Goal: Task Accomplishment & Management: Manage account settings

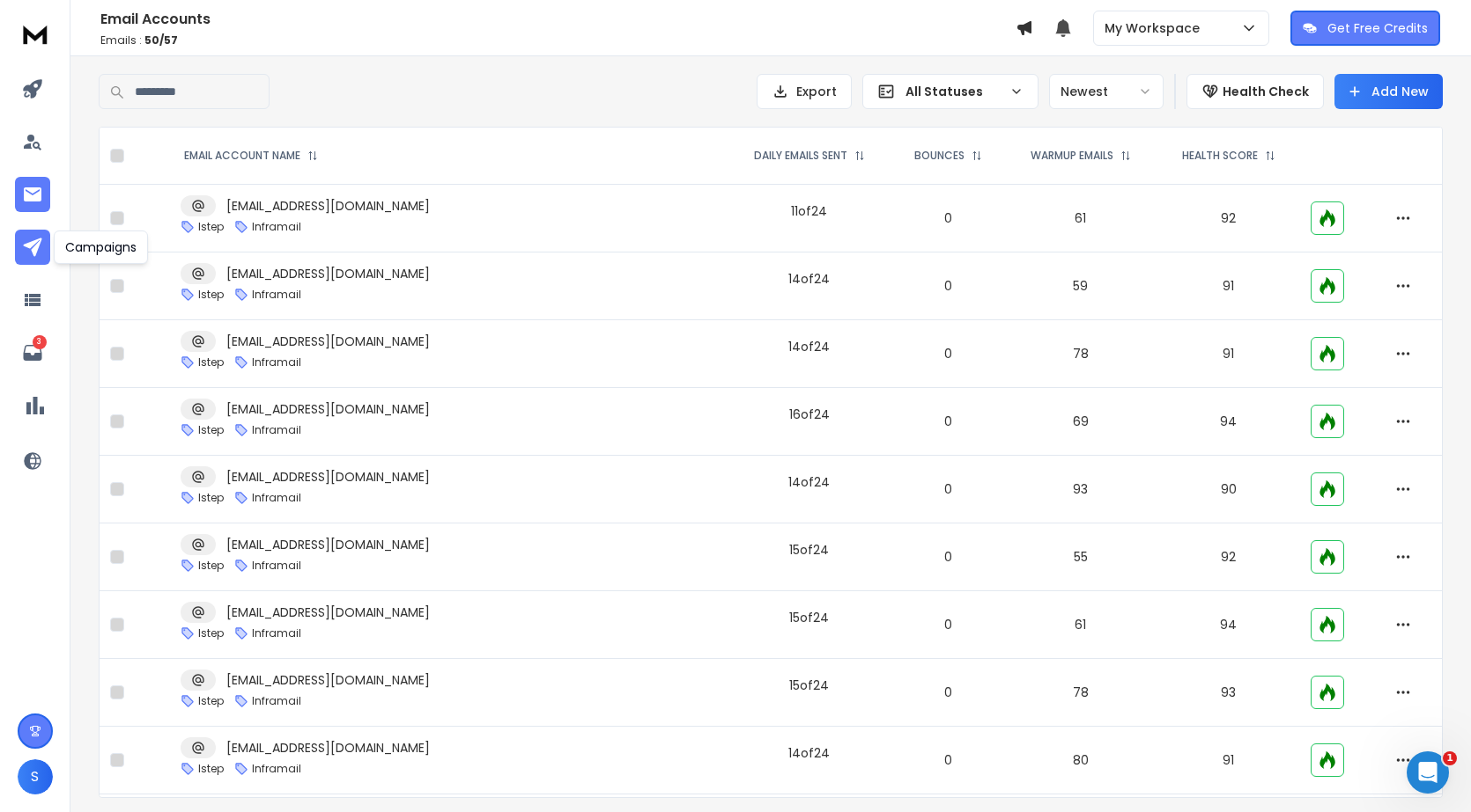
click at [35, 248] on icon at bounding box center [32, 247] width 19 height 19
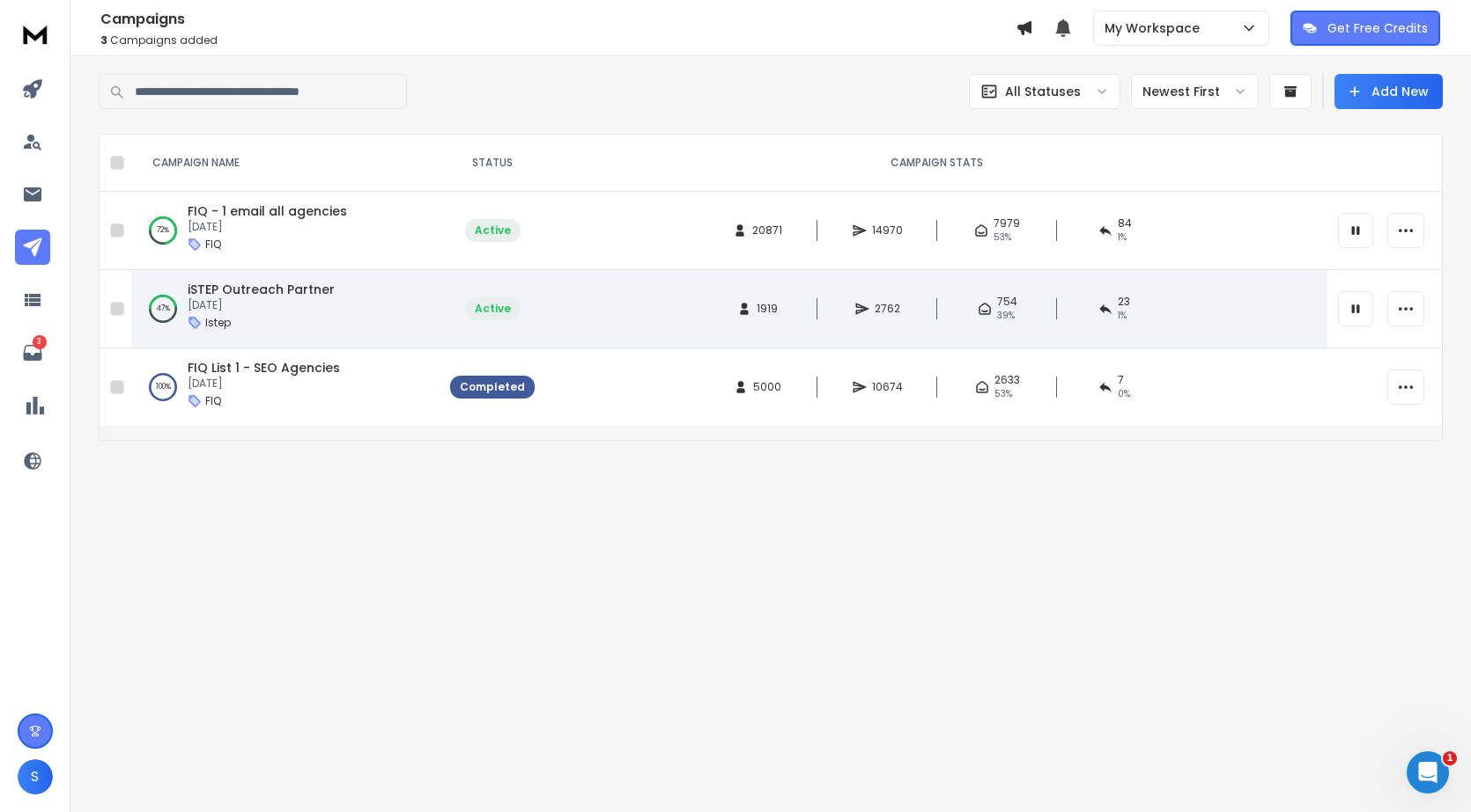
click at [313, 289] on span "iSTEP Outreach Partner" at bounding box center [261, 290] width 147 height 18
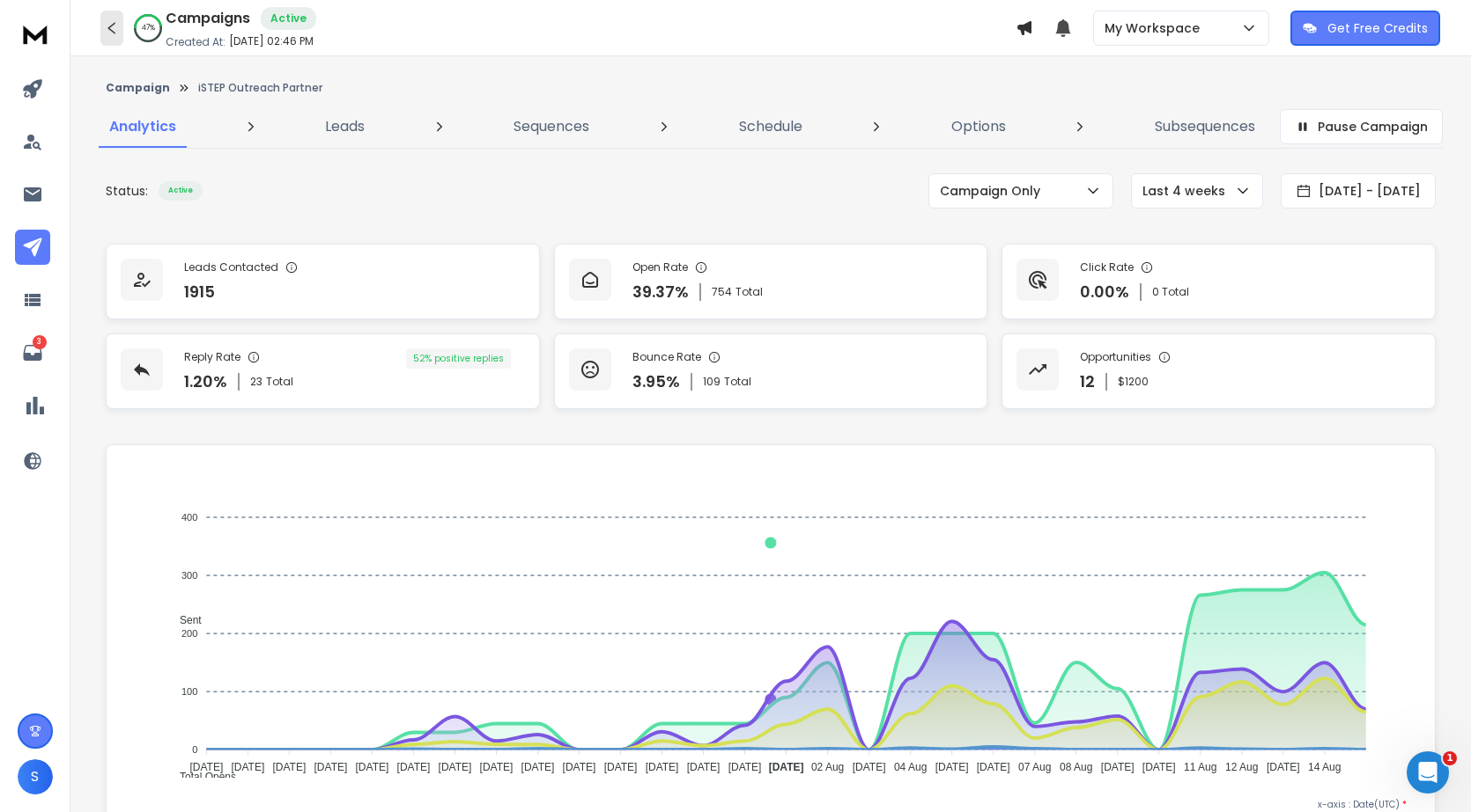
click at [110, 33] on icon at bounding box center [112, 28] width 16 height 16
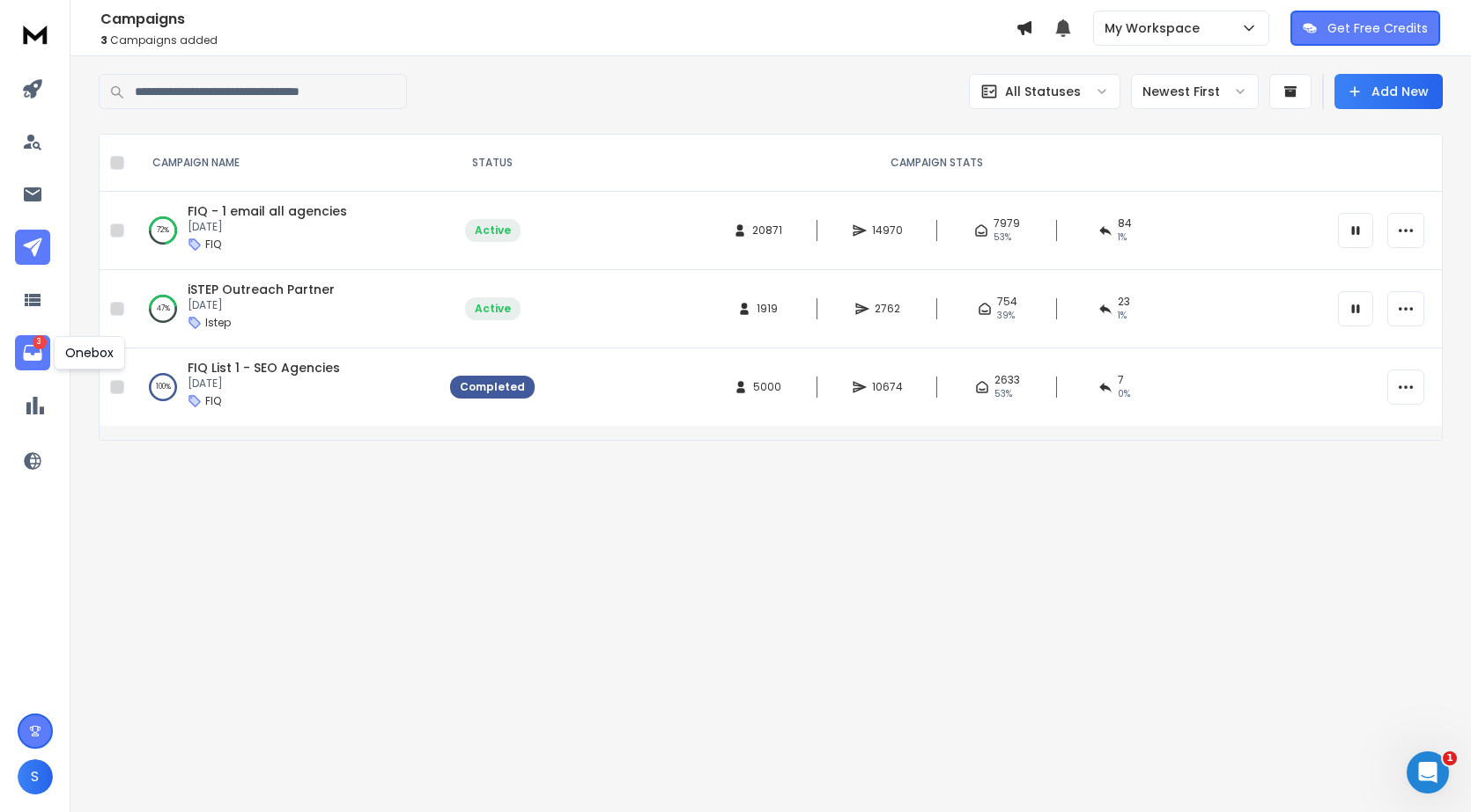
click at [39, 348] on p "3" at bounding box center [40, 343] width 14 height 14
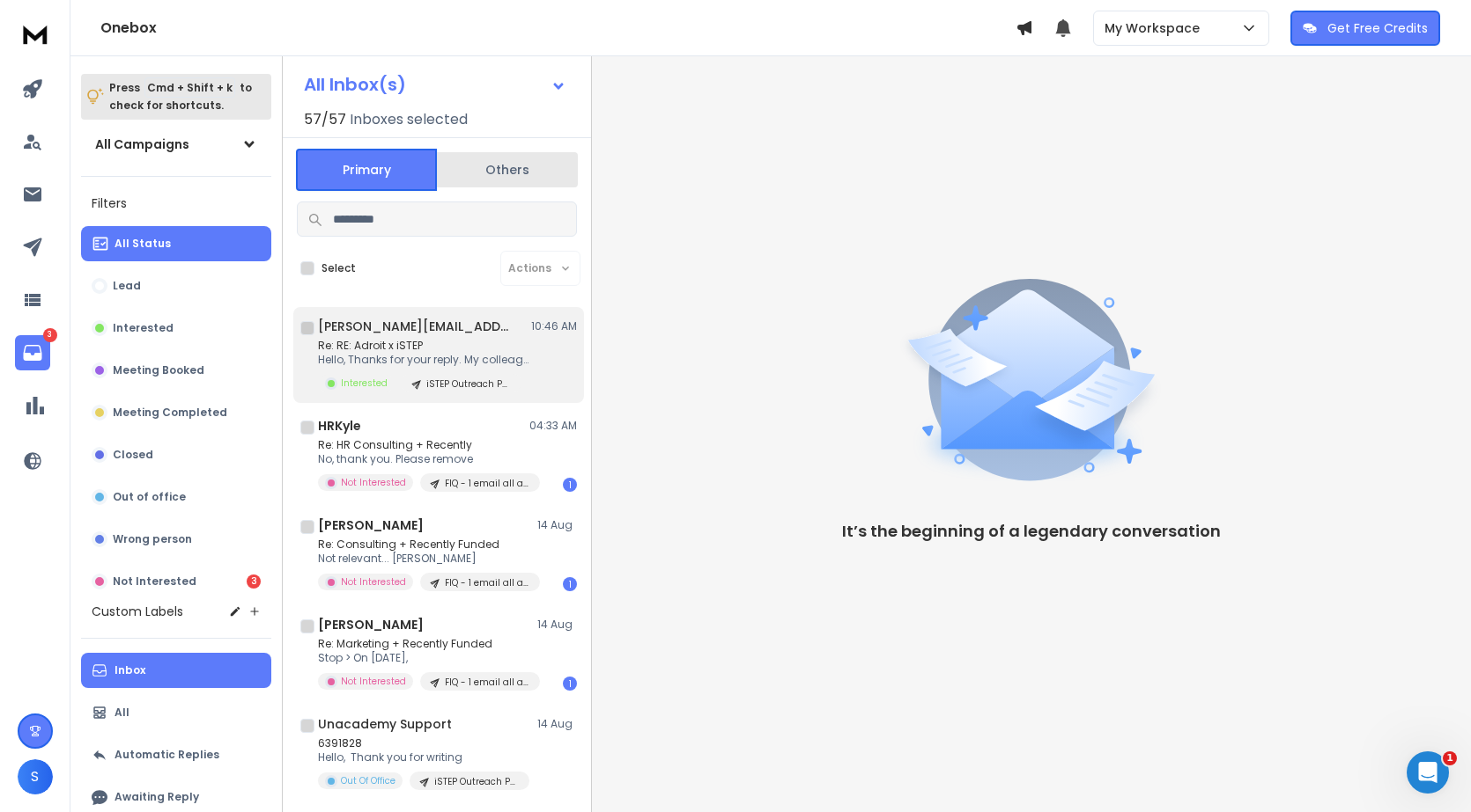
click at [415, 336] on div "[PERSON_NAME][EMAIL_ADDRESS][DOMAIN_NAME] 10:46 AM Re: RE: Adroit x iSTEP Hello…" at bounding box center [447, 355] width 259 height 75
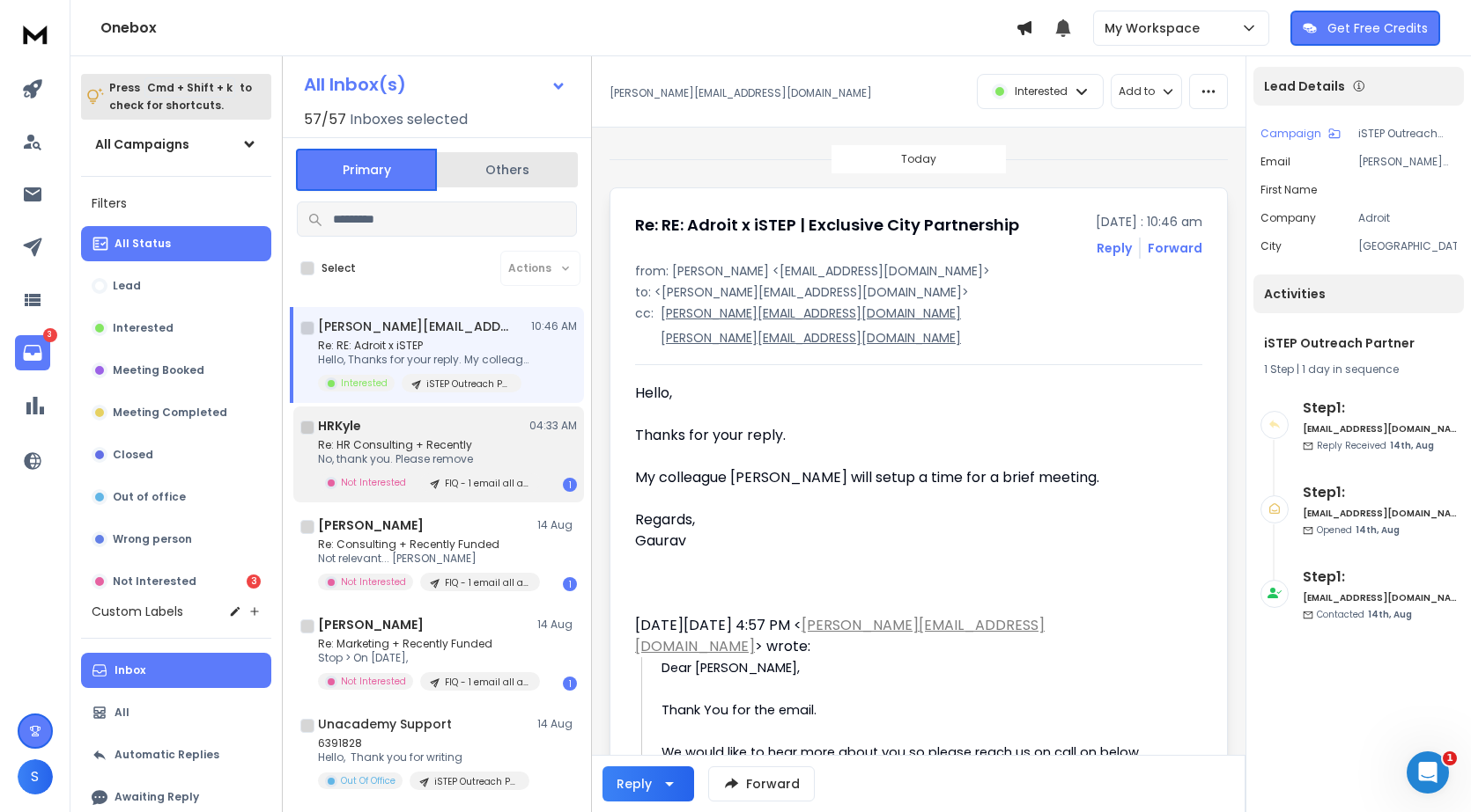
click at [423, 441] on p "Re: HR Consulting + Recently" at bounding box center [423, 445] width 211 height 14
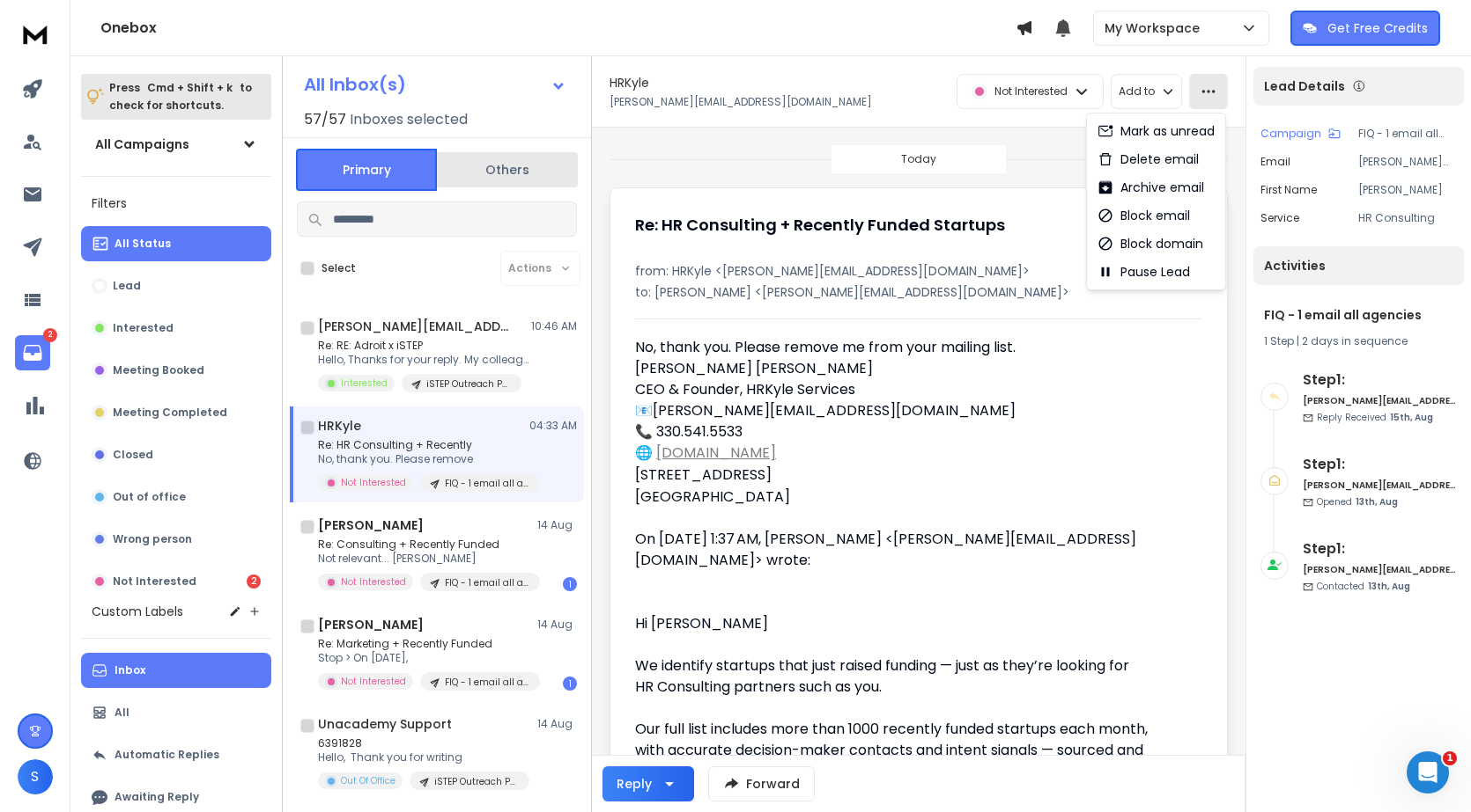
click at [1207, 90] on icon "button" at bounding box center [1208, 92] width 16 height 16
click at [1155, 219] on div "Block email" at bounding box center [1143, 216] width 93 height 18
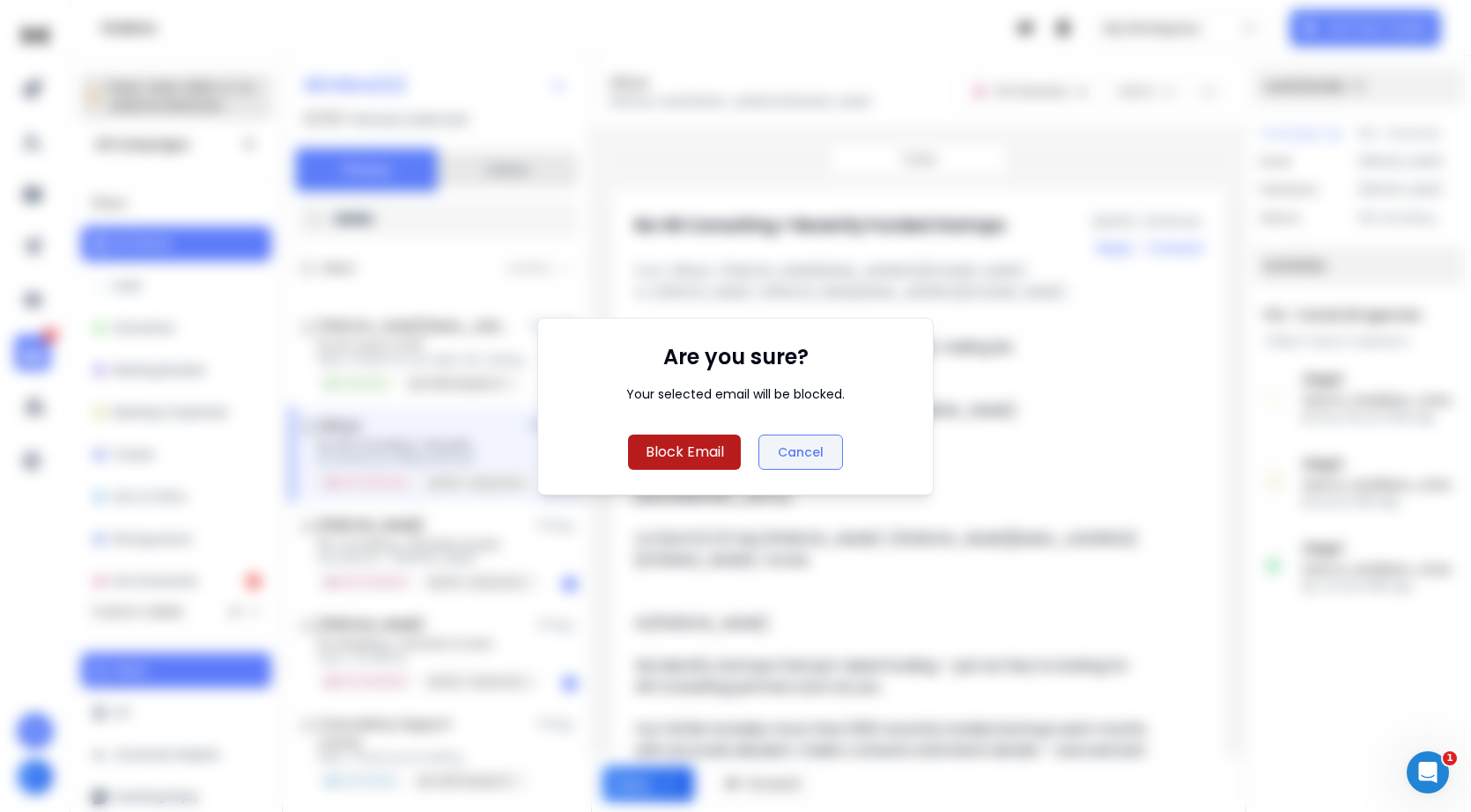
click at [689, 452] on button "Block Email" at bounding box center [684, 452] width 113 height 35
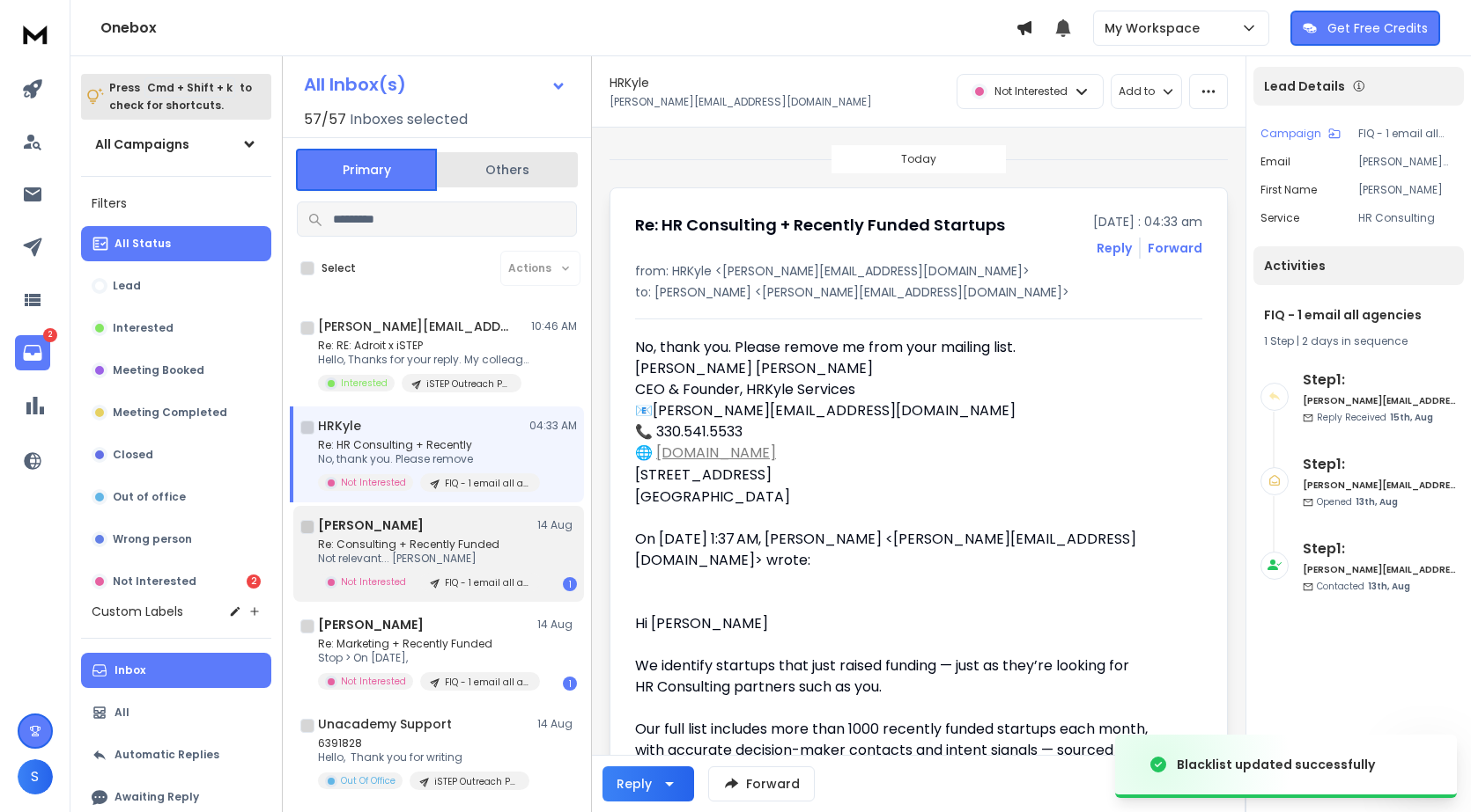
click at [438, 541] on p "Re: Consulting + Recently Funded" at bounding box center [423, 545] width 211 height 14
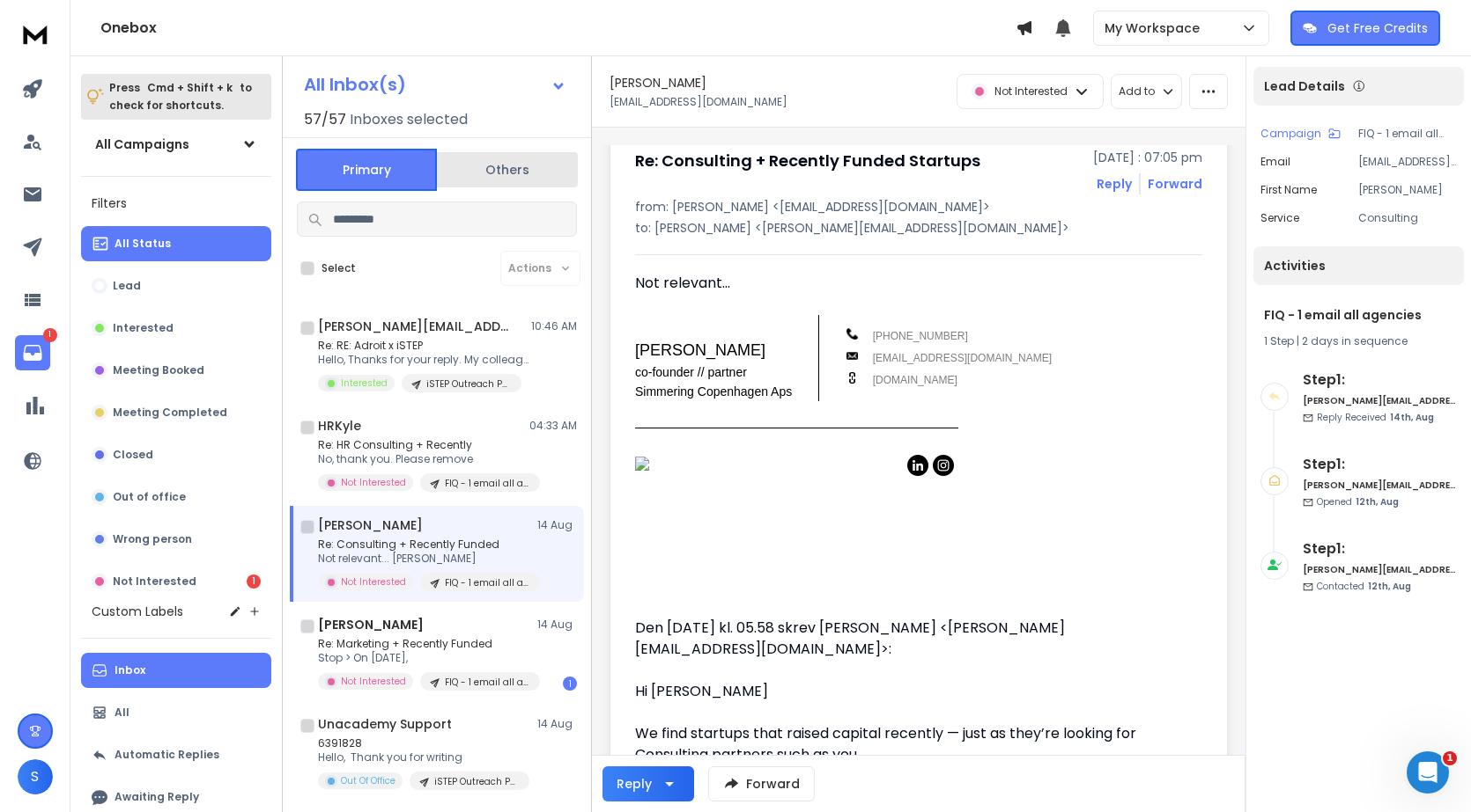
scroll to position [55, 0]
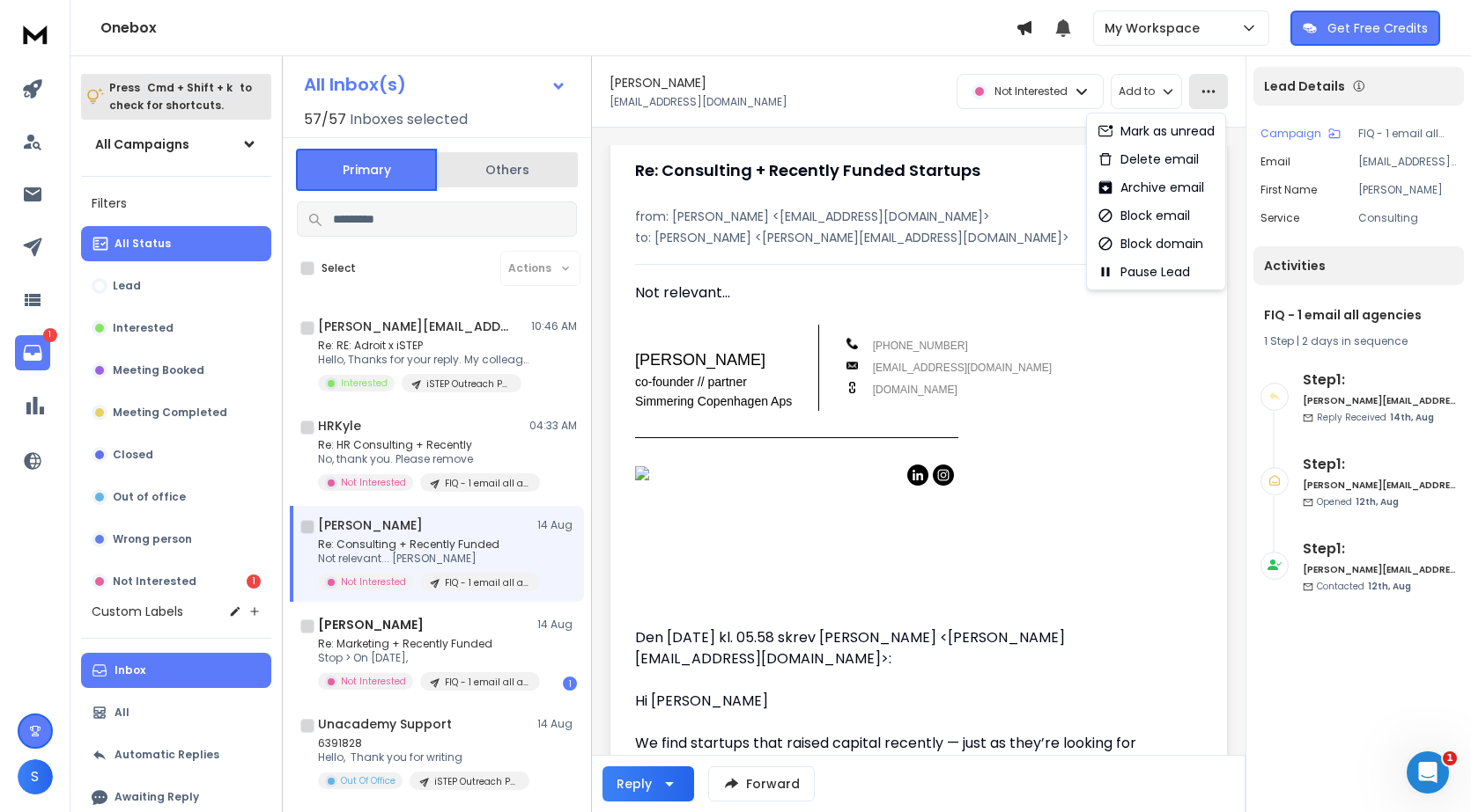
click at [1213, 88] on icon "button" at bounding box center [1208, 92] width 16 height 16
click at [1136, 223] on div "Block email" at bounding box center [1143, 216] width 93 height 18
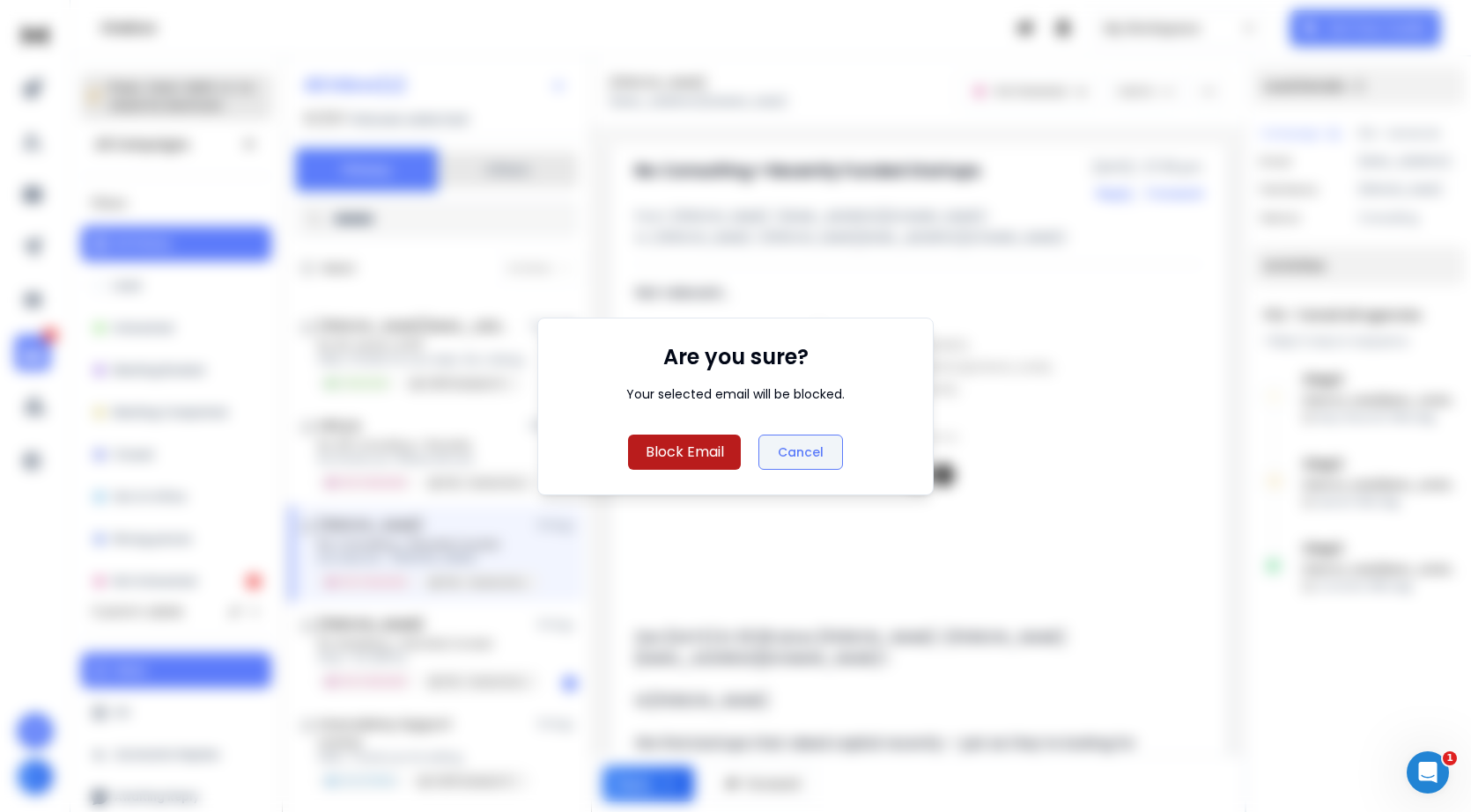
click at [682, 452] on button "Block Email" at bounding box center [684, 452] width 113 height 35
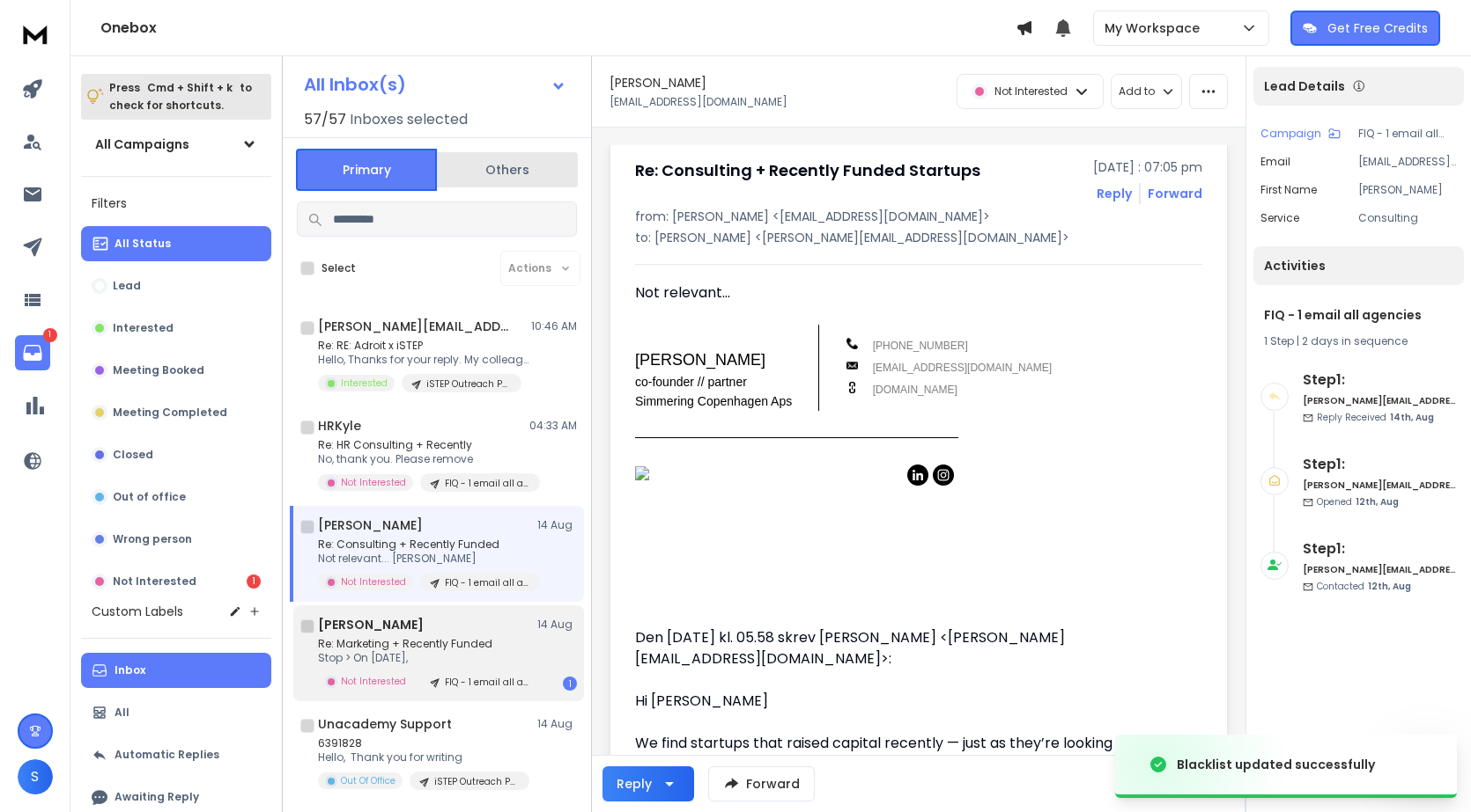
click at [394, 639] on p "Re: Marketing + Recently Funded" at bounding box center [423, 644] width 211 height 14
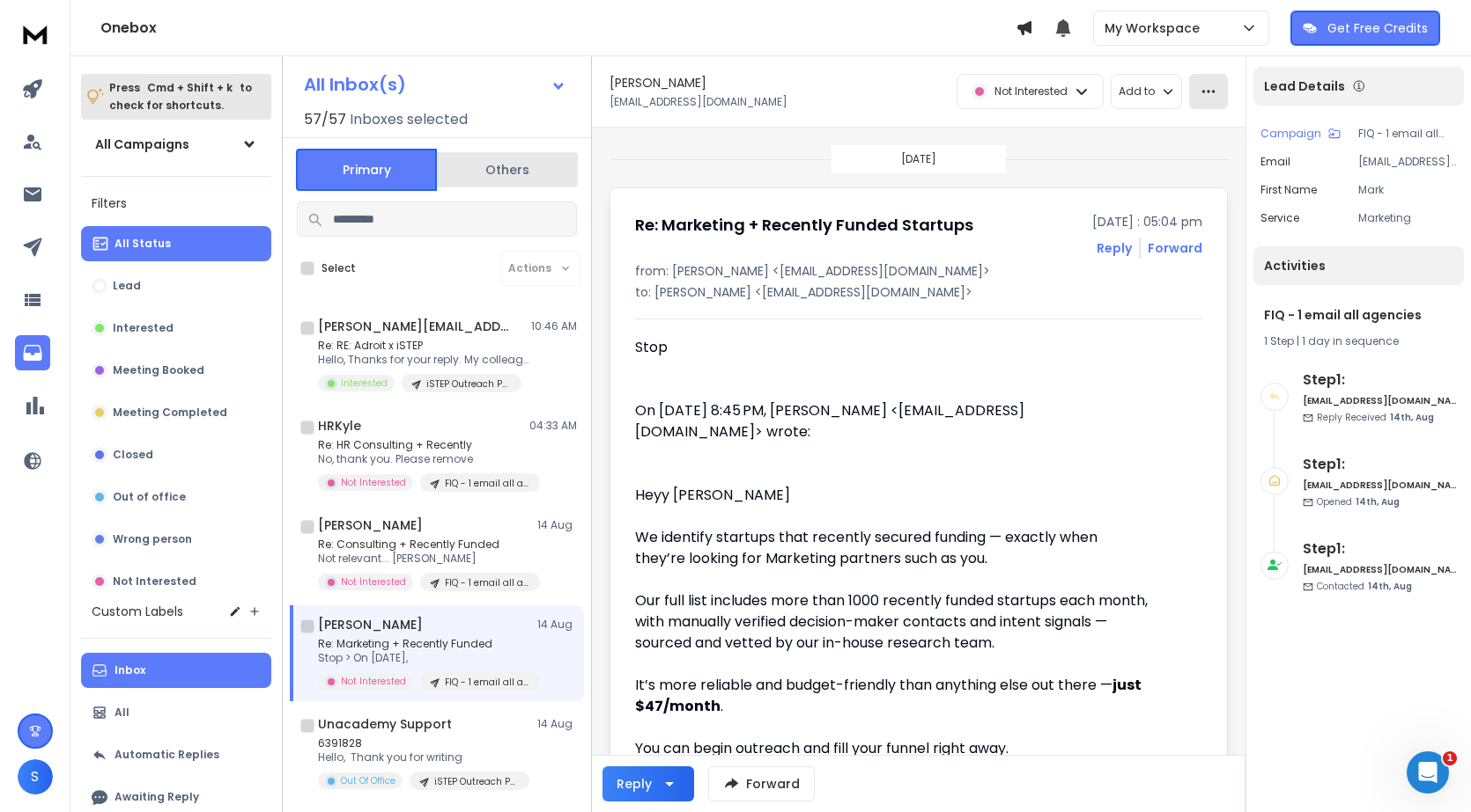
click at [1207, 96] on icon "button" at bounding box center [1208, 92] width 16 height 16
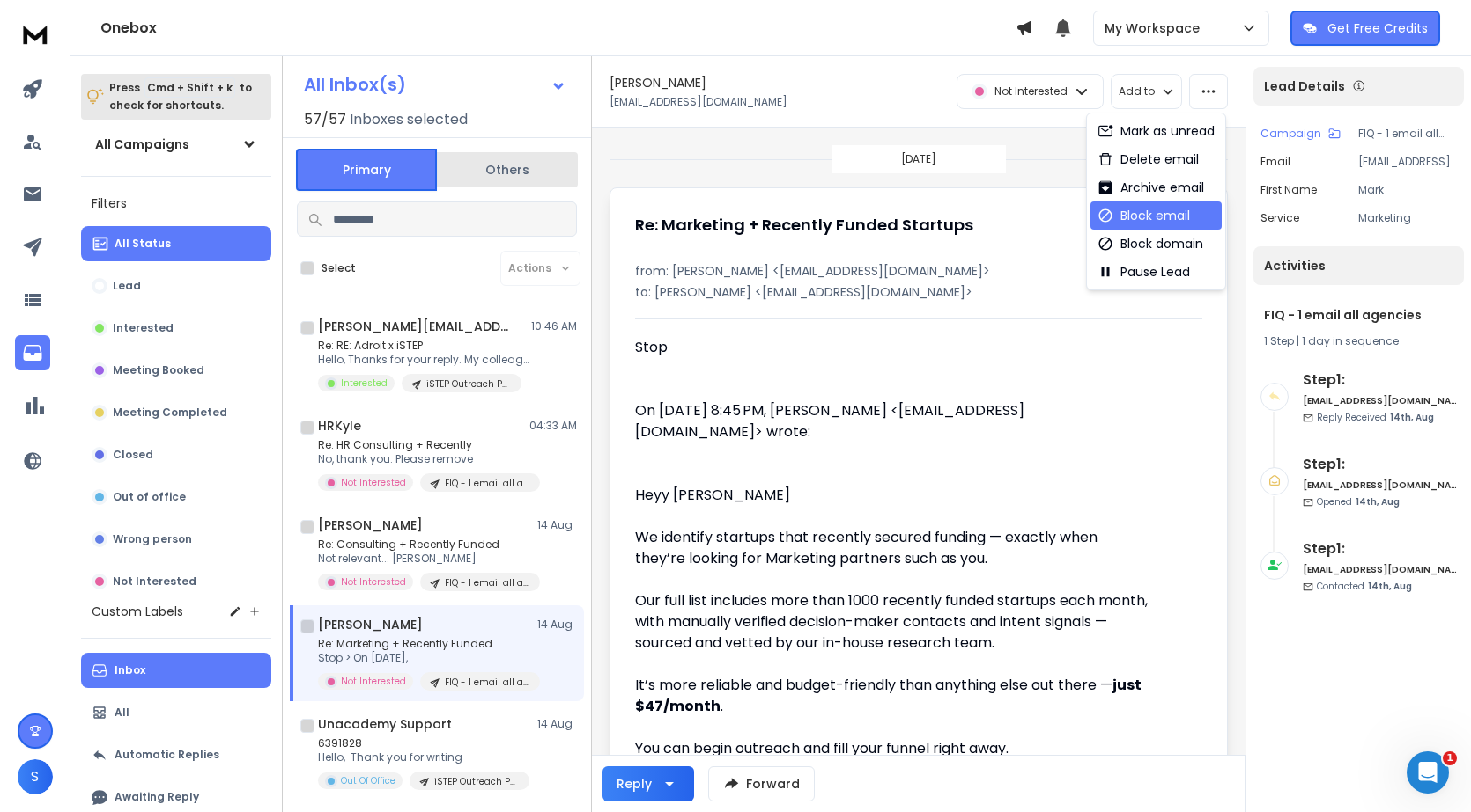
click at [1132, 219] on div "Block email" at bounding box center [1143, 216] width 93 height 18
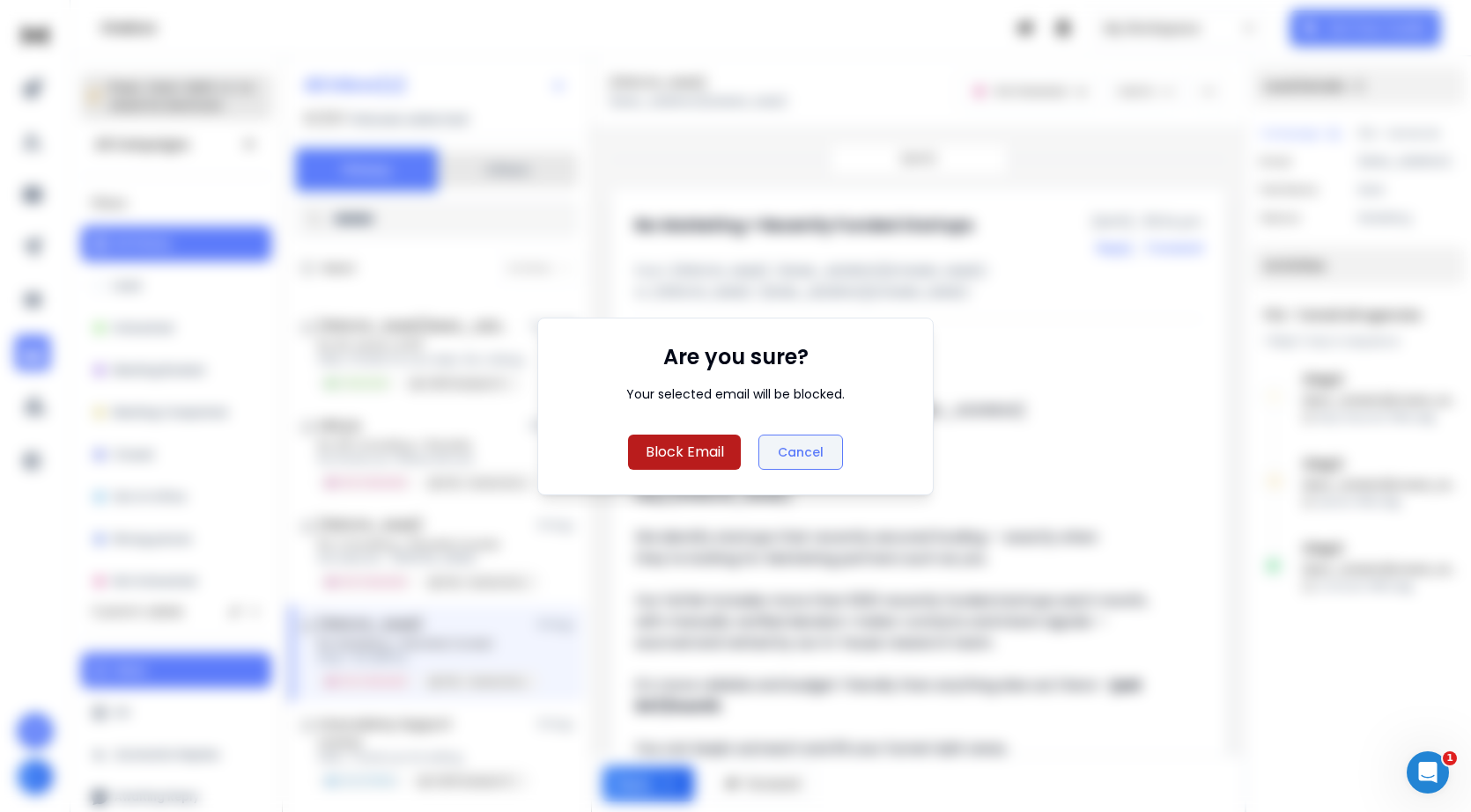
click at [675, 461] on button "Block Email" at bounding box center [684, 452] width 113 height 35
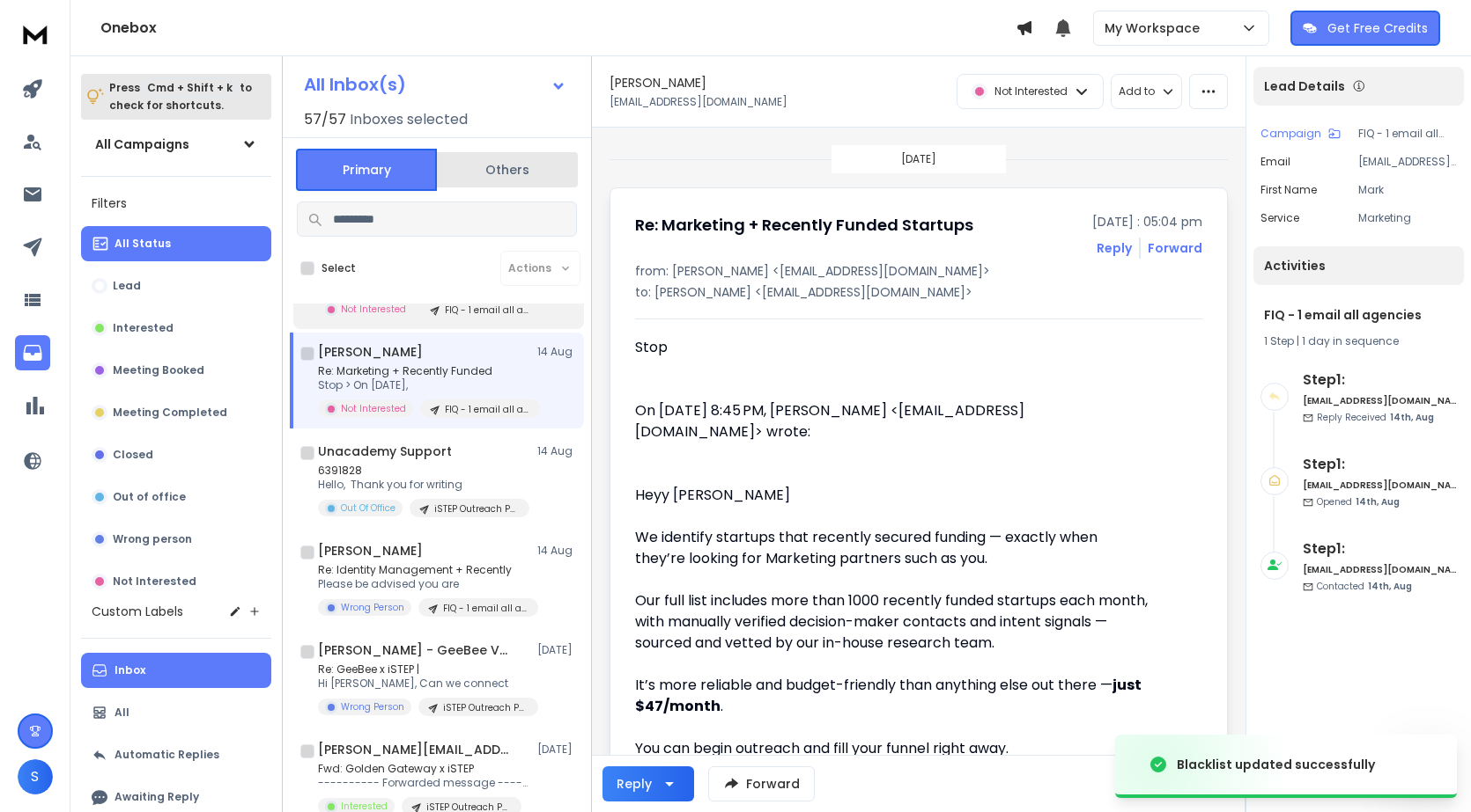
scroll to position [262, 0]
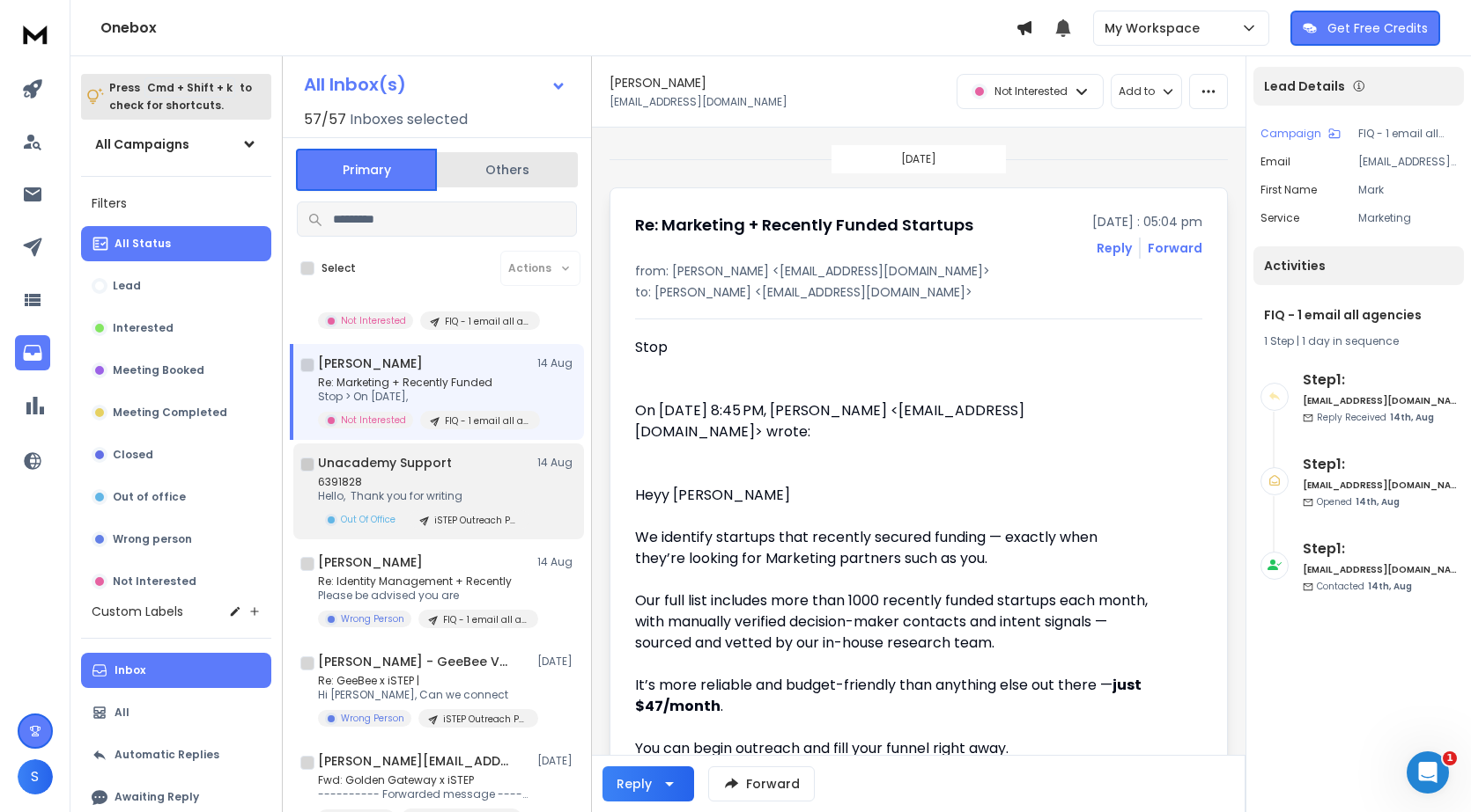
click at [424, 474] on div "Unacademy Support [DATE] 6391828 Hello, Thank you for writing Out Of Office iST…" at bounding box center [447, 491] width 259 height 75
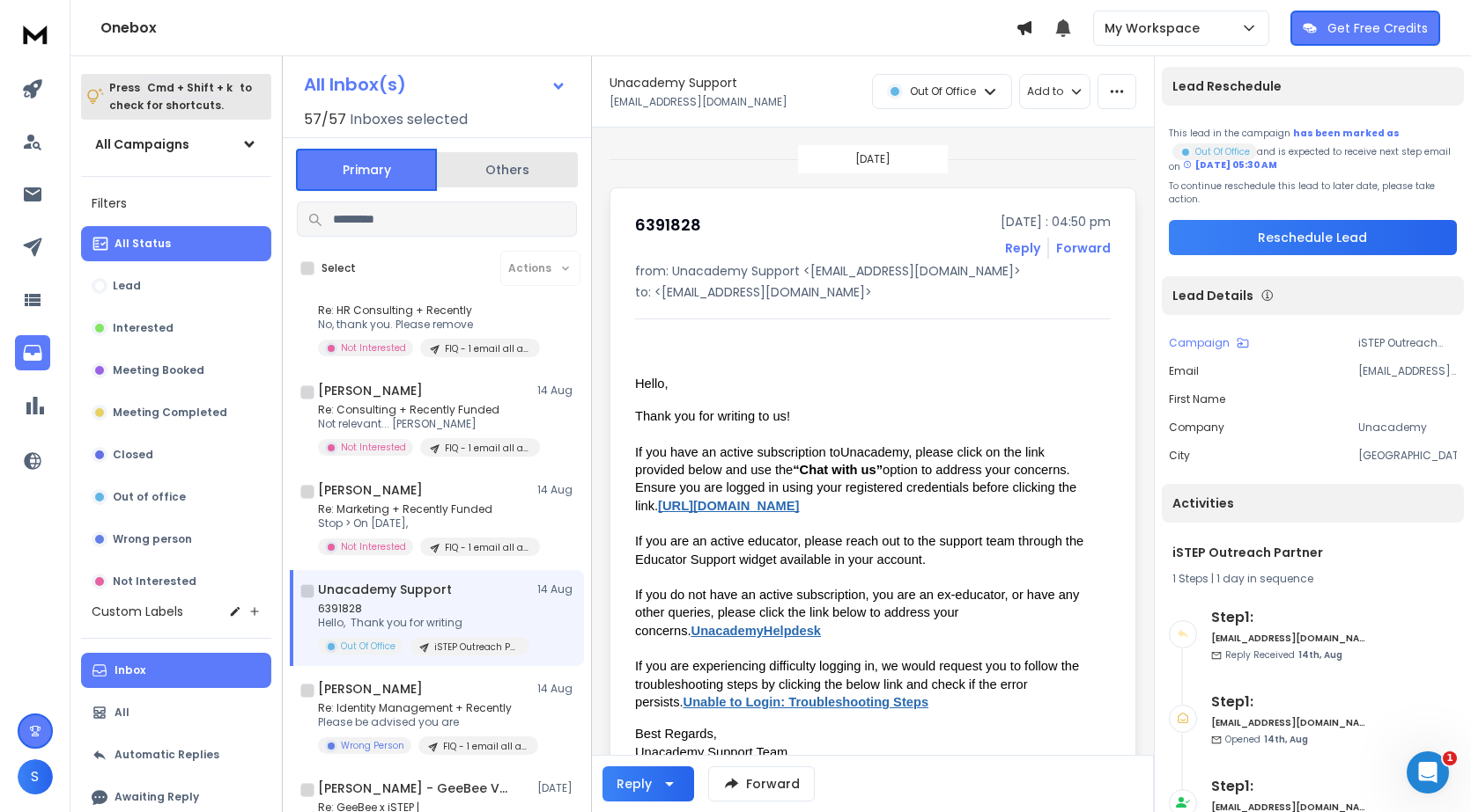
scroll to position [0, 0]
